Goal: Check status

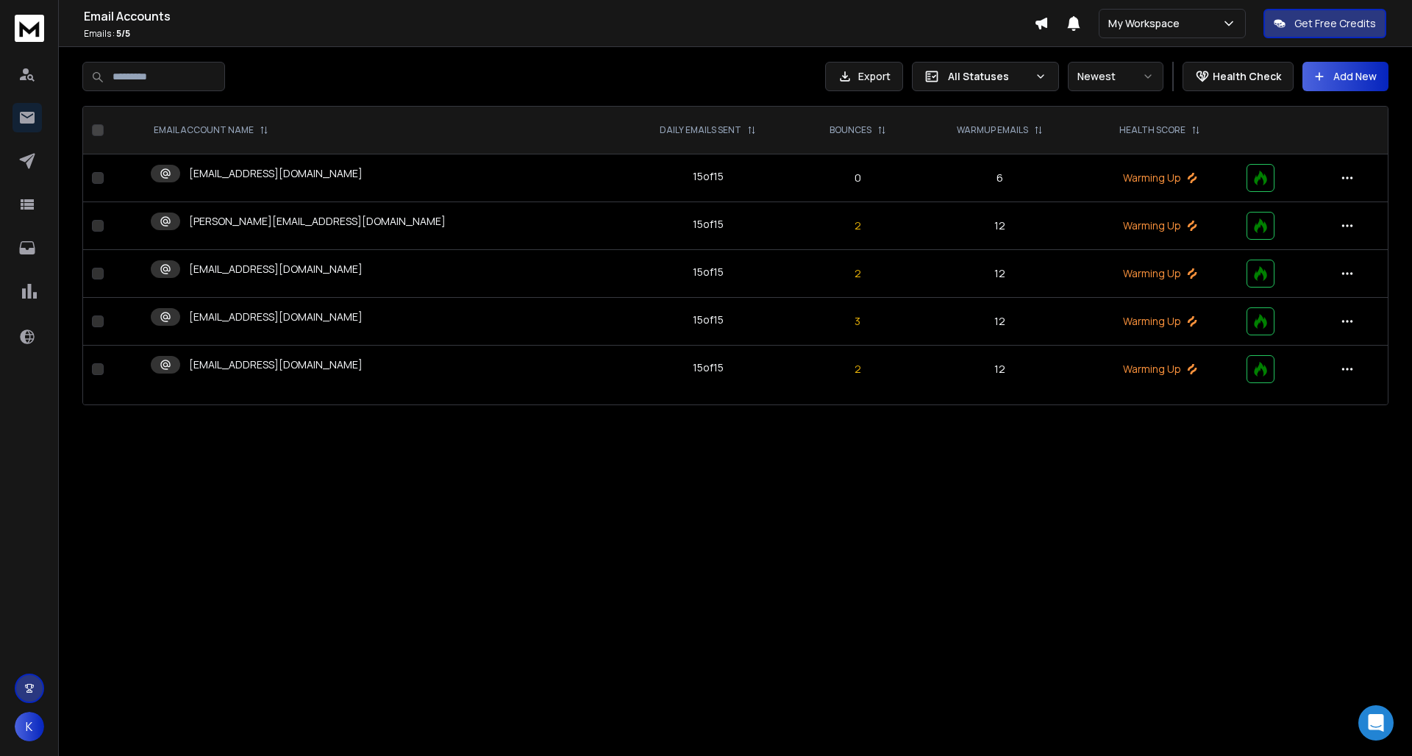
click at [377, 463] on div "Get only verified leads with our AI-powered Lead Finder, starting at $22/mo Try…" at bounding box center [706, 378] width 1412 height 756
click at [807, 320] on p "3" at bounding box center [858, 321] width 102 height 15
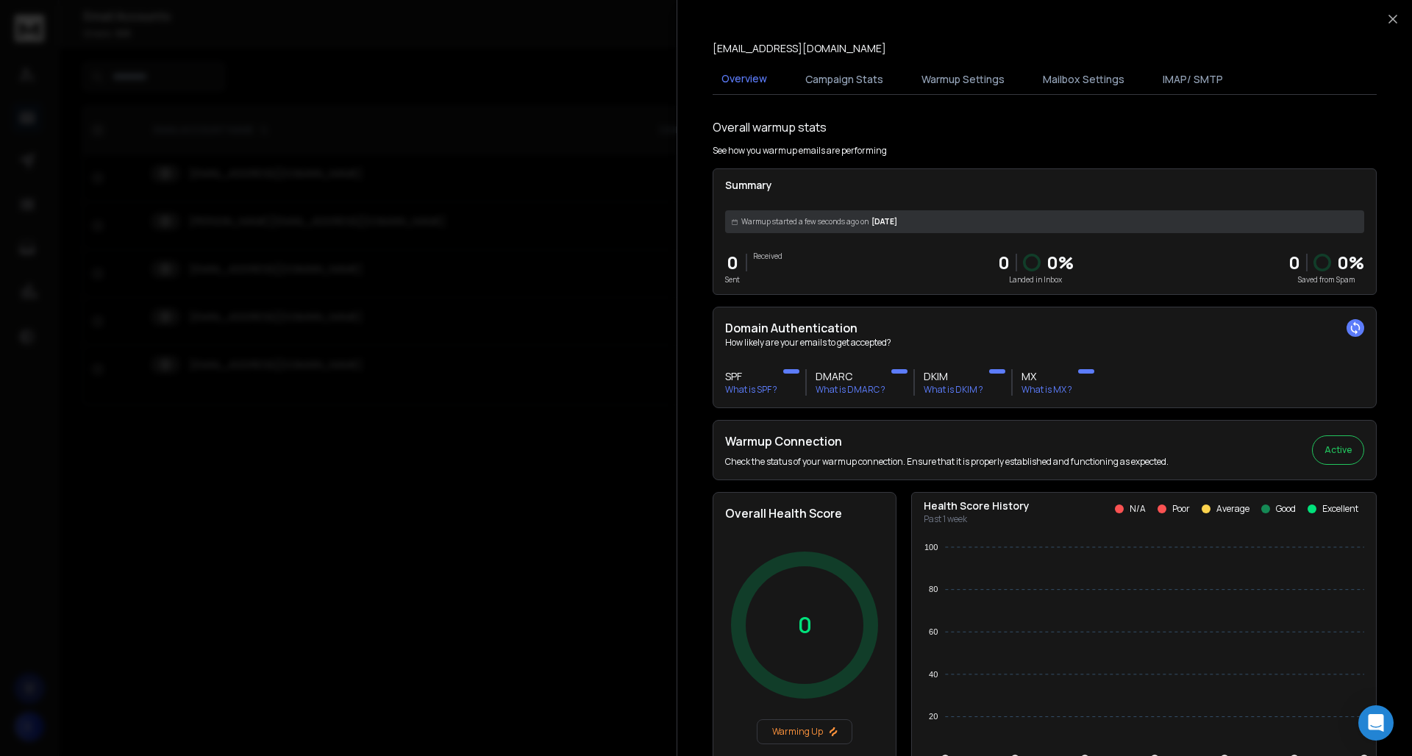
click at [632, 435] on div at bounding box center [706, 378] width 1412 height 756
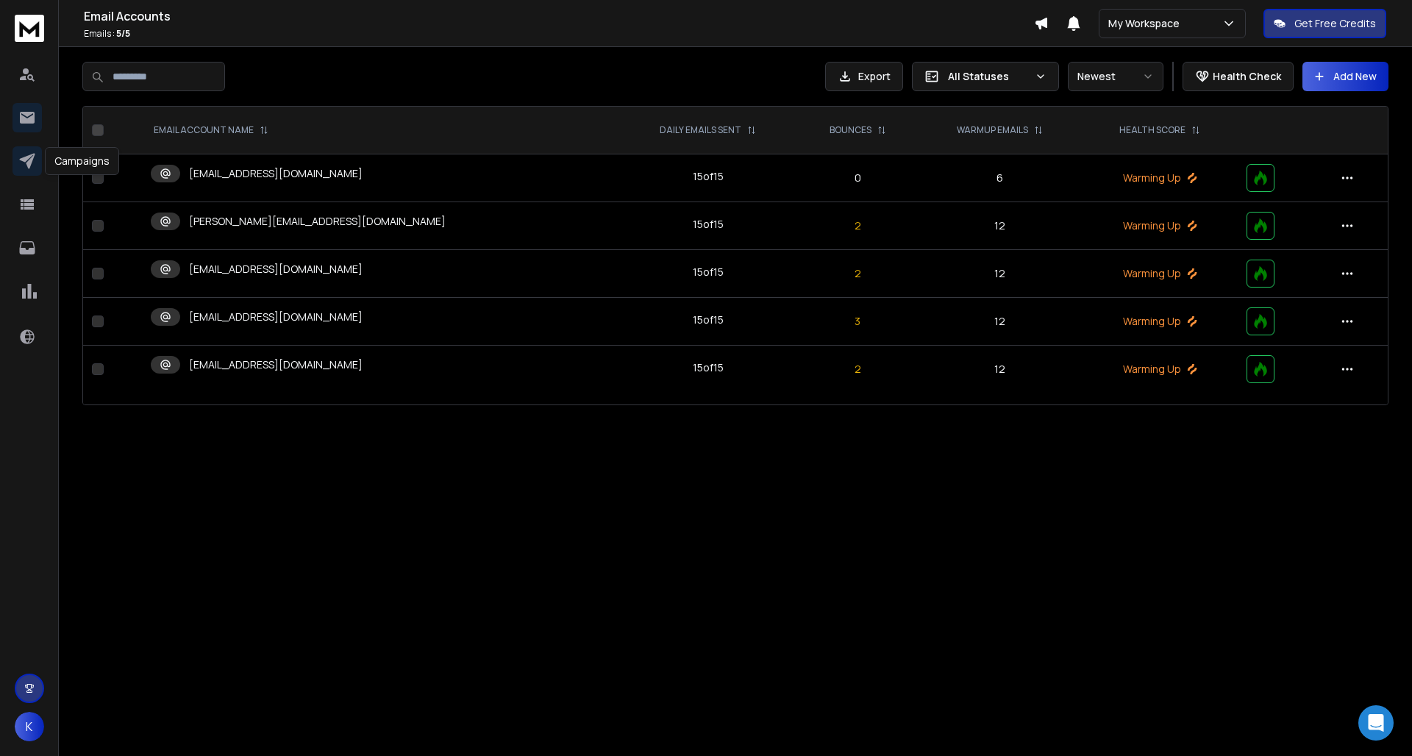
click at [24, 159] on icon at bounding box center [26, 160] width 15 height 15
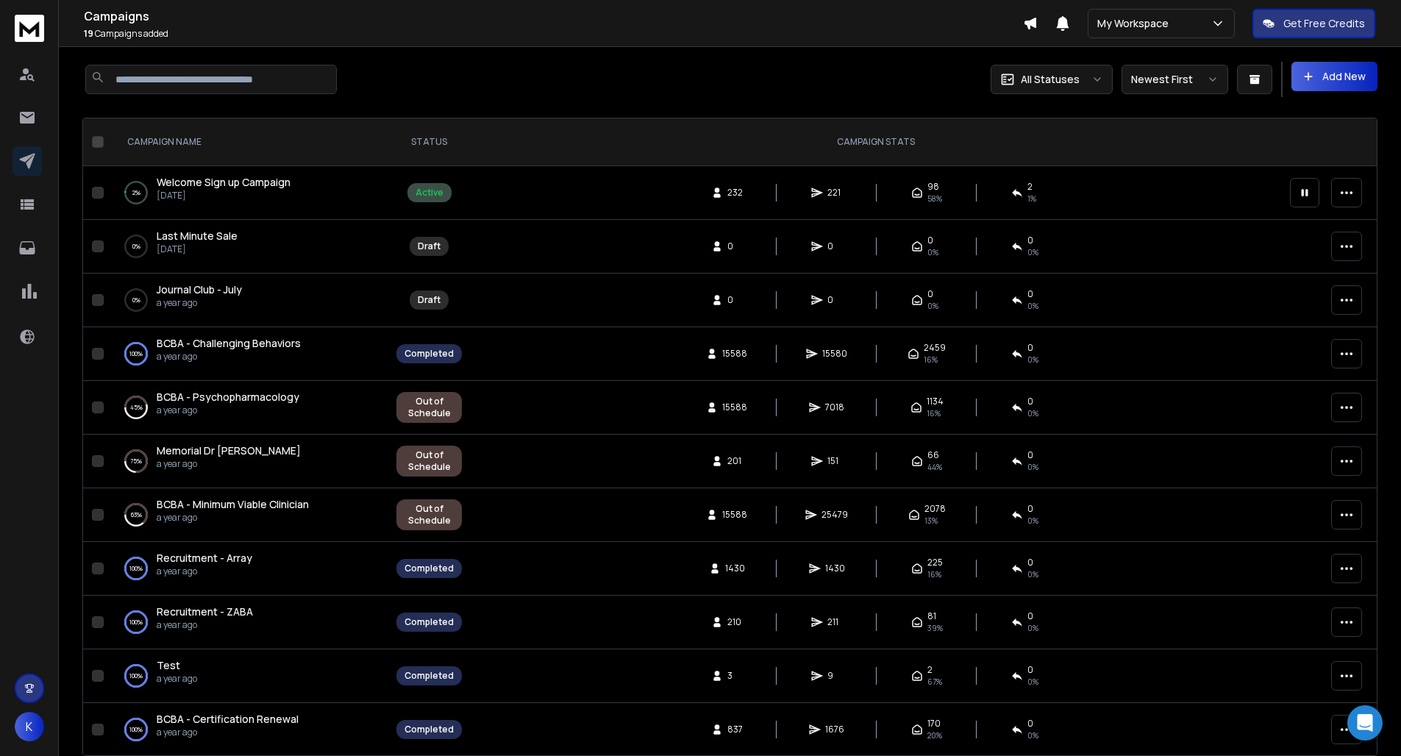
click at [238, 177] on span "Welcome Sign up Campaign" at bounding box center [224, 182] width 134 height 14
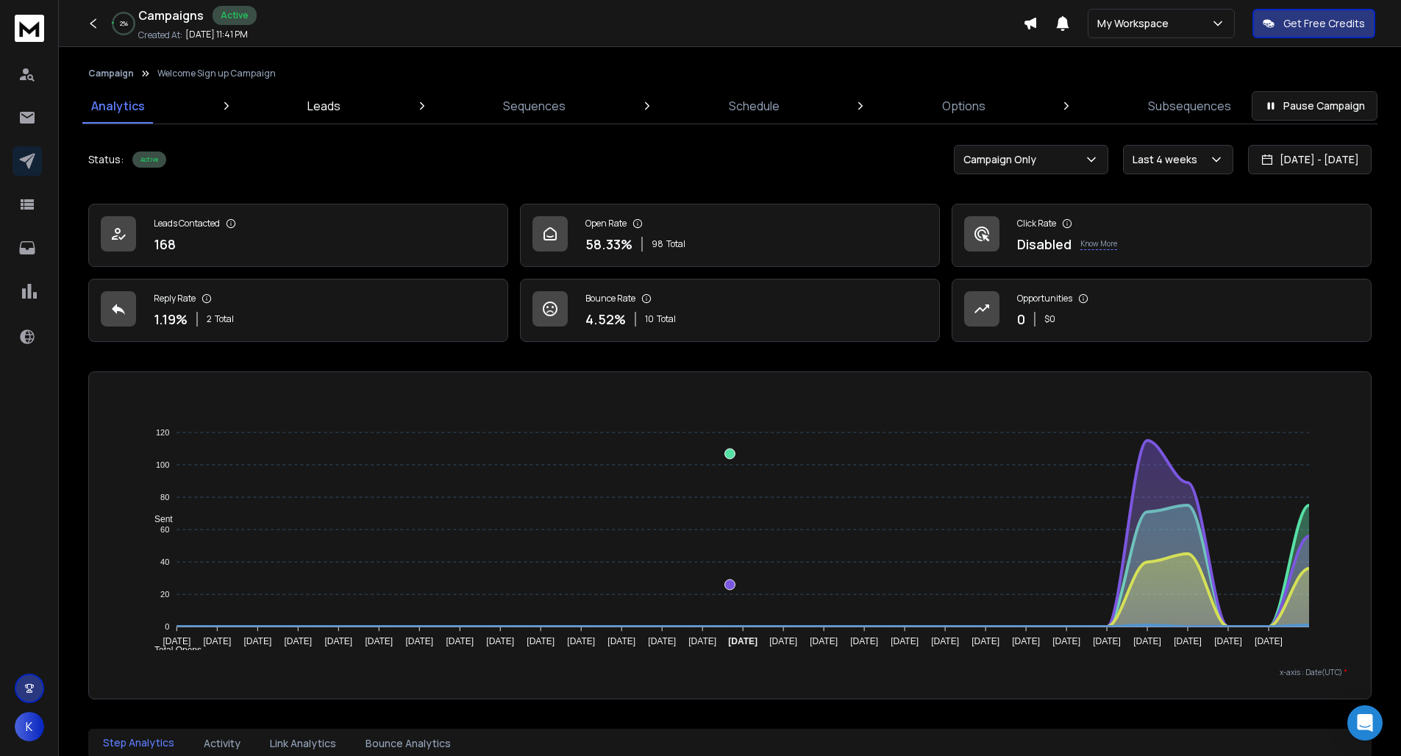
click at [333, 107] on p "Leads" at bounding box center [323, 106] width 33 height 18
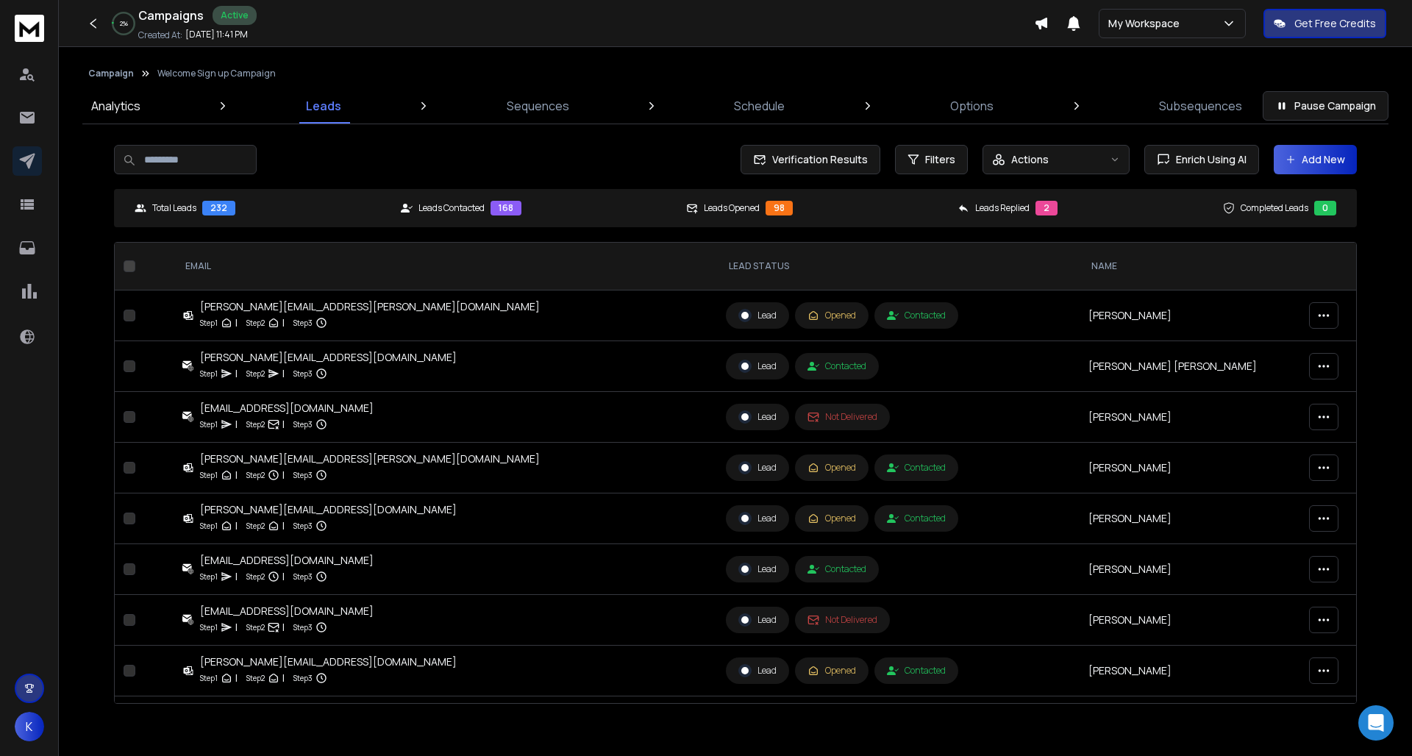
click at [127, 115] on link "Analytics" at bounding box center [115, 105] width 67 height 35
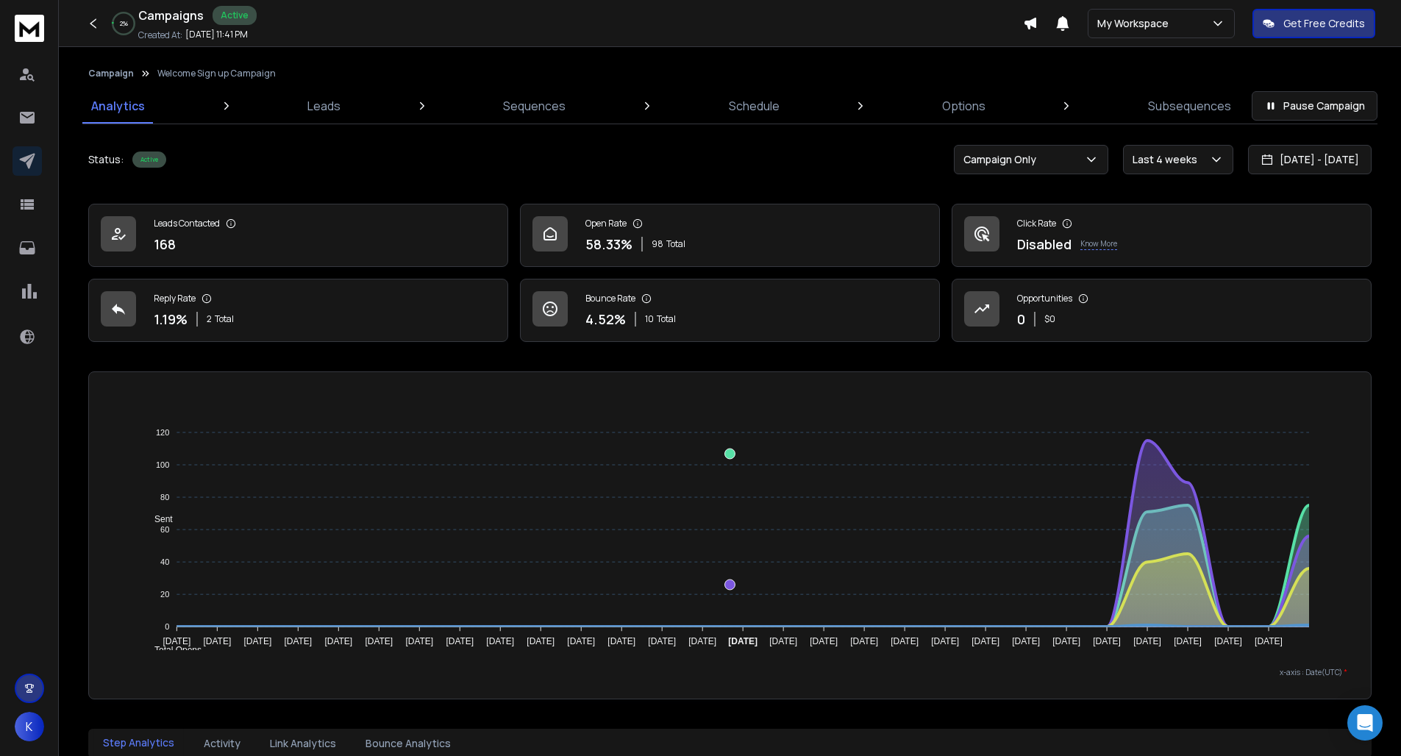
click at [900, 34] on div "2 % Campaigns Active Created At: [DATE] 11:41 PM My Workspace Get Free Credits" at bounding box center [700, 23] width 1401 height 47
